Goal: Task Accomplishment & Management: Manage account settings

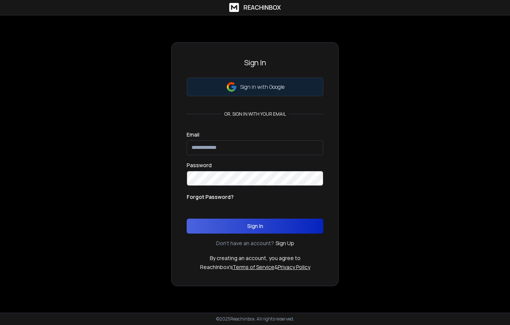
click at [279, 95] on button "Sign in with Google" at bounding box center [255, 87] width 137 height 19
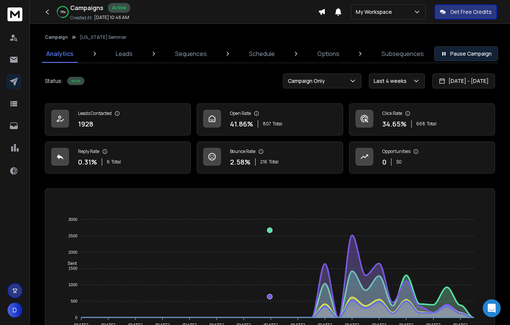
click at [462, 54] on button "Pause Campaign" at bounding box center [466, 53] width 64 height 15
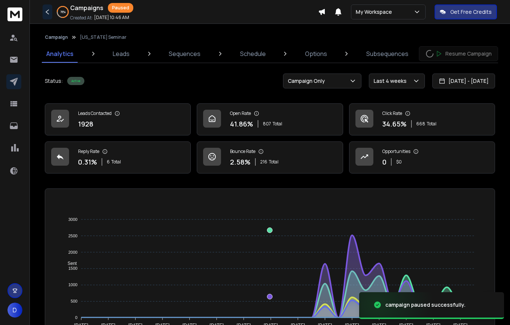
click at [43, 11] on button at bounding box center [48, 11] width 10 height 15
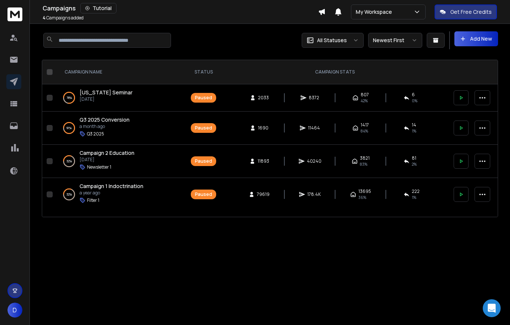
click at [461, 125] on icon at bounding box center [461, 128] width 7 height 7
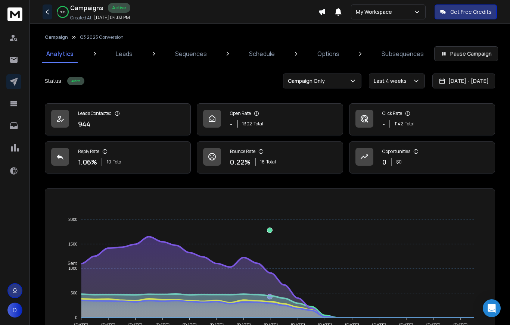
click at [47, 13] on icon at bounding box center [47, 12] width 7 height 7
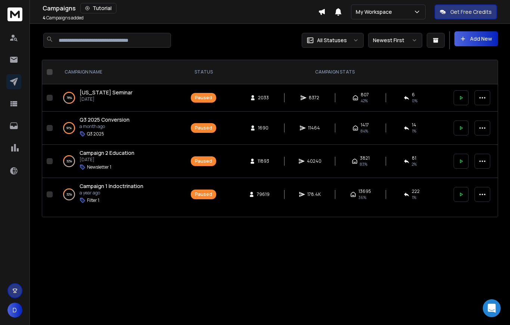
click at [462, 162] on icon at bounding box center [461, 161] width 3 height 4
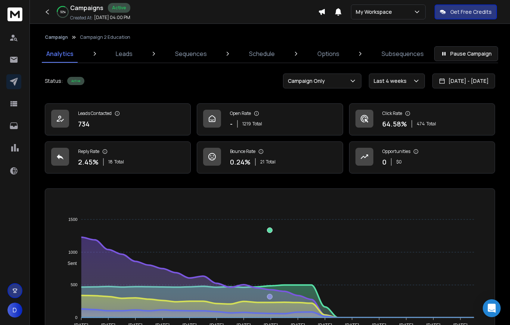
click at [14, 89] on link at bounding box center [13, 81] width 15 height 15
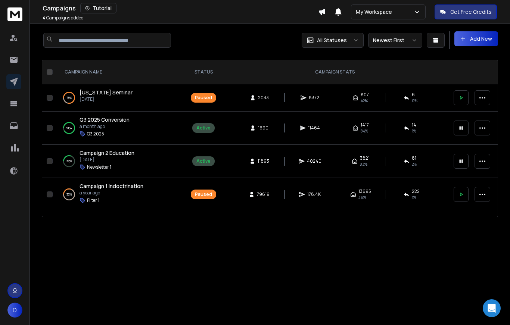
click at [456, 194] on button at bounding box center [461, 194] width 15 height 15
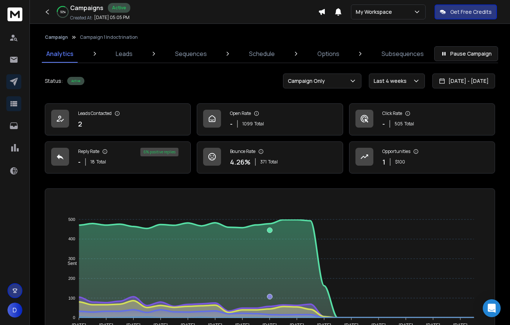
click at [17, 107] on icon at bounding box center [13, 103] width 9 height 9
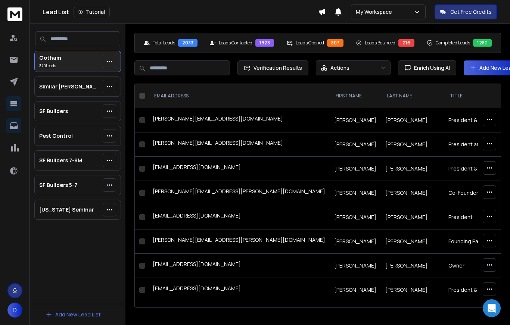
click at [16, 132] on link at bounding box center [13, 125] width 15 height 15
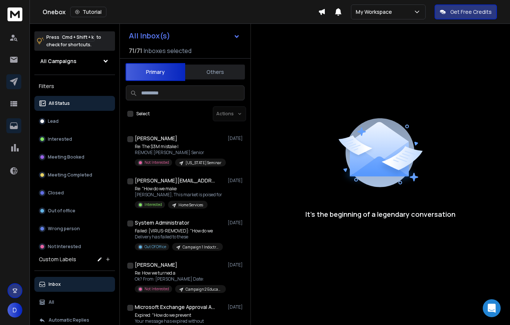
click at [16, 84] on icon at bounding box center [13, 81] width 9 height 9
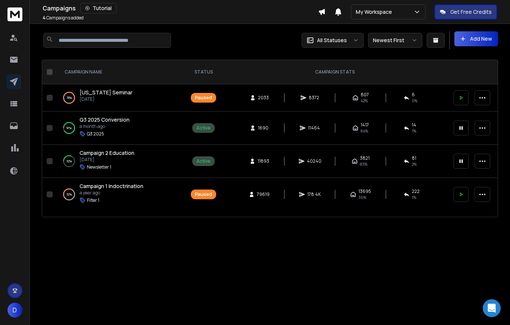
click at [460, 194] on icon at bounding box center [461, 194] width 7 height 7
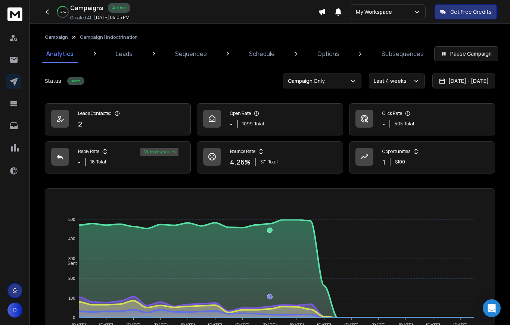
click at [58, 40] on button "Campaign" at bounding box center [56, 37] width 23 height 6
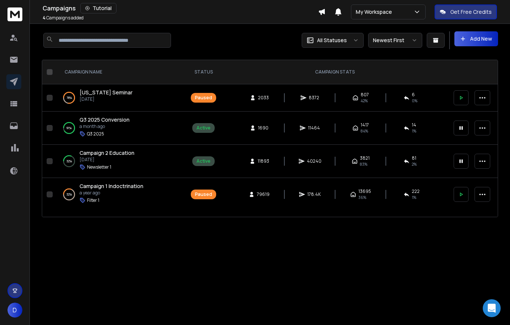
click at [462, 195] on icon at bounding box center [461, 195] width 3 height 4
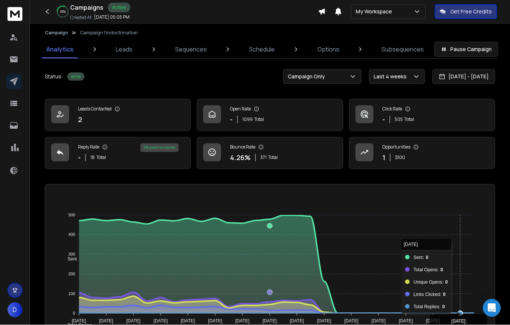
scroll to position [9, 0]
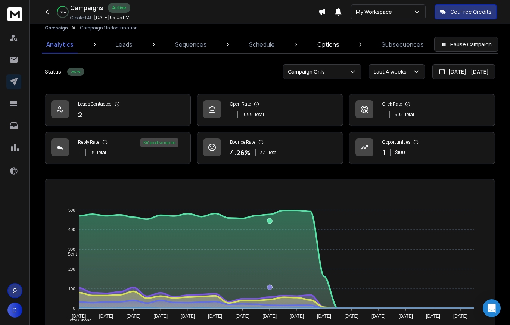
click at [328, 45] on p "Options" at bounding box center [328, 44] width 22 height 9
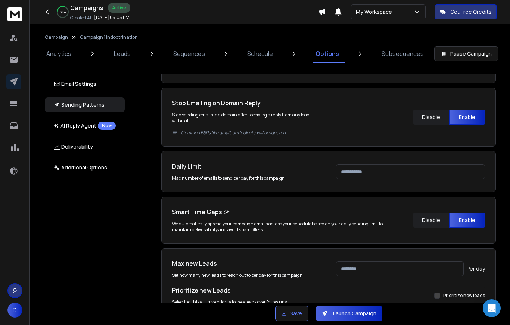
scroll to position [288, 0]
click at [266, 49] on p "Schedule" at bounding box center [260, 53] width 26 height 9
